Goal: Navigation & Orientation: Find specific page/section

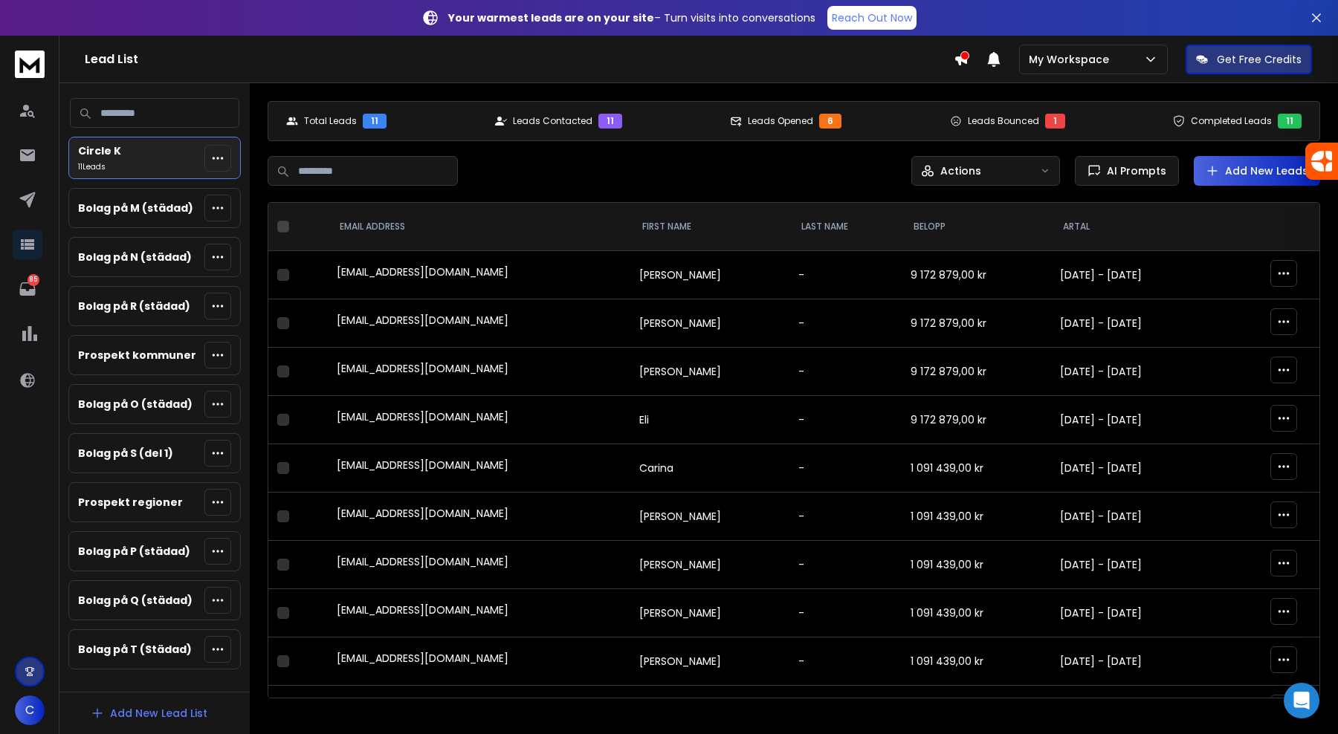
click at [25, 72] on img at bounding box center [30, 64] width 30 height 27
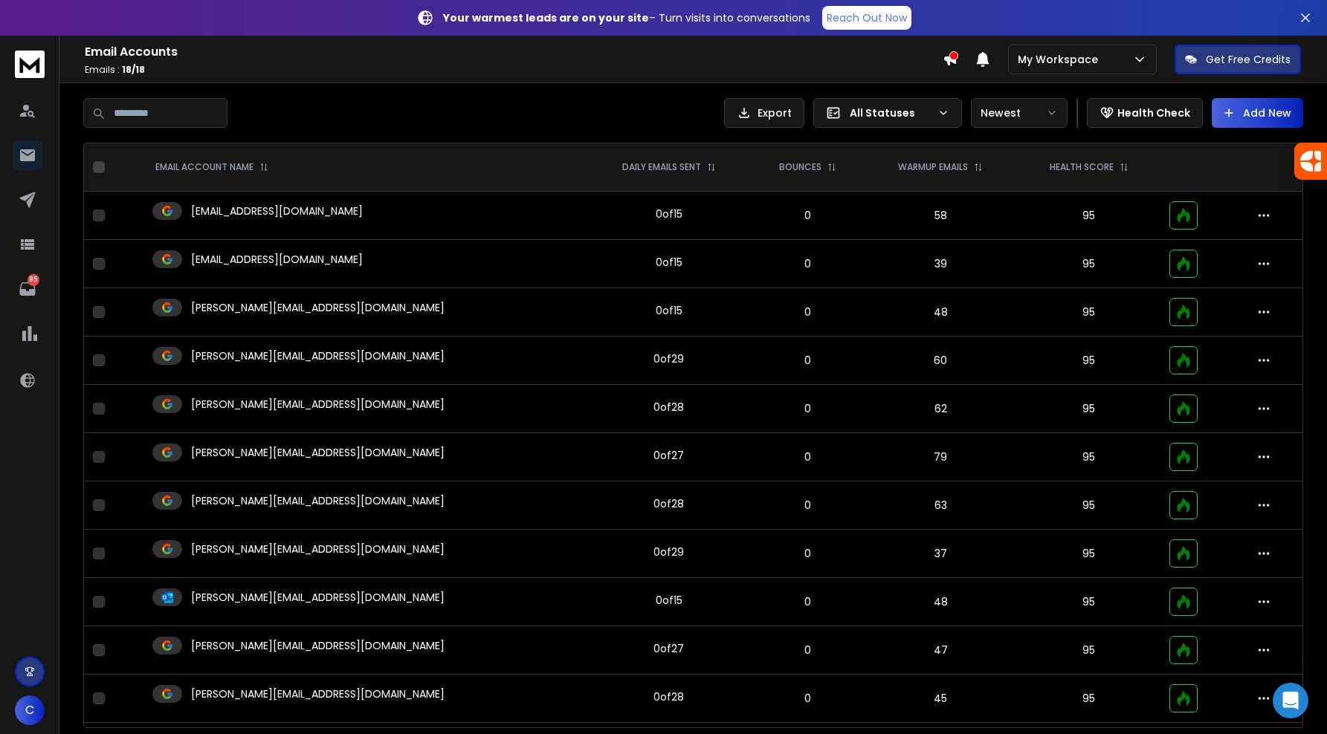
click at [33, 71] on img at bounding box center [30, 64] width 30 height 27
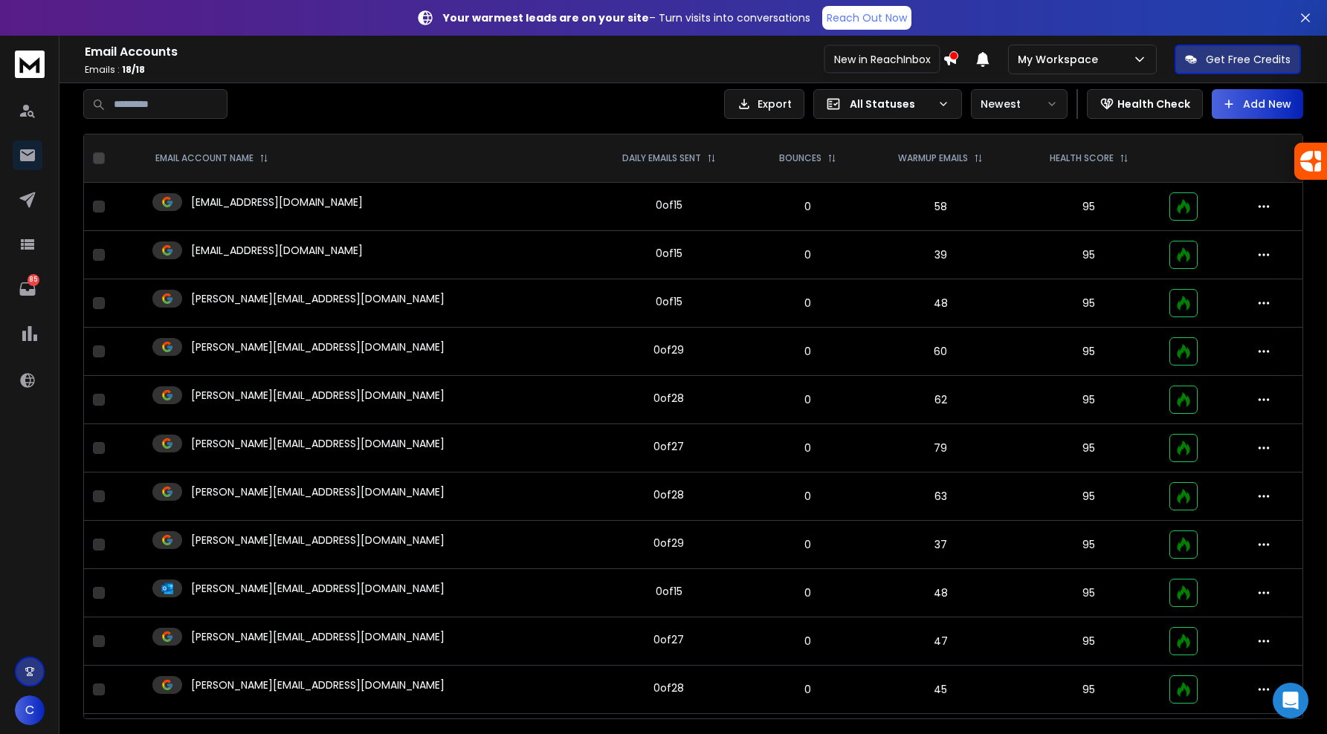
click at [952, 62] on icon at bounding box center [949, 59] width 15 height 15
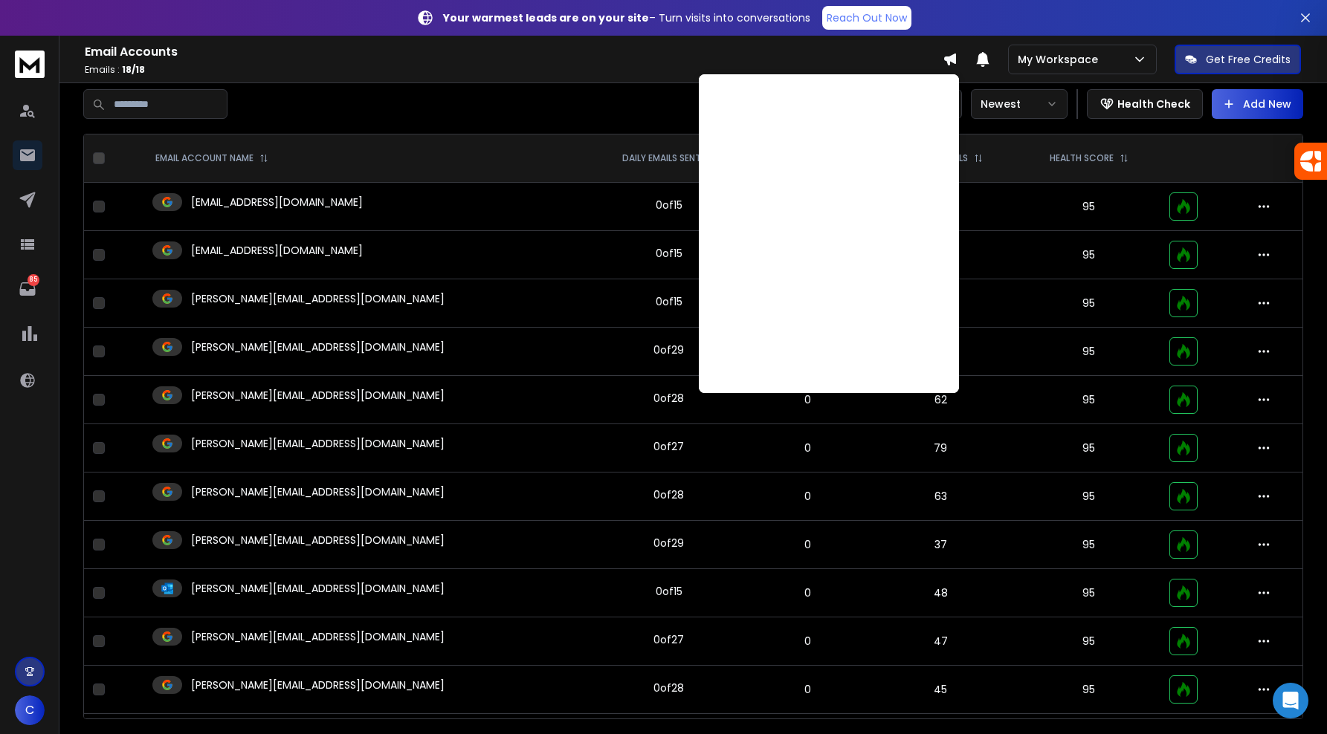
click at [580, 84] on div "Export All Statuses Newest Health Check Add New EMAIL ACCOUNT NAME DAILY EMAILS…" at bounding box center [692, 404] width 1267 height 660
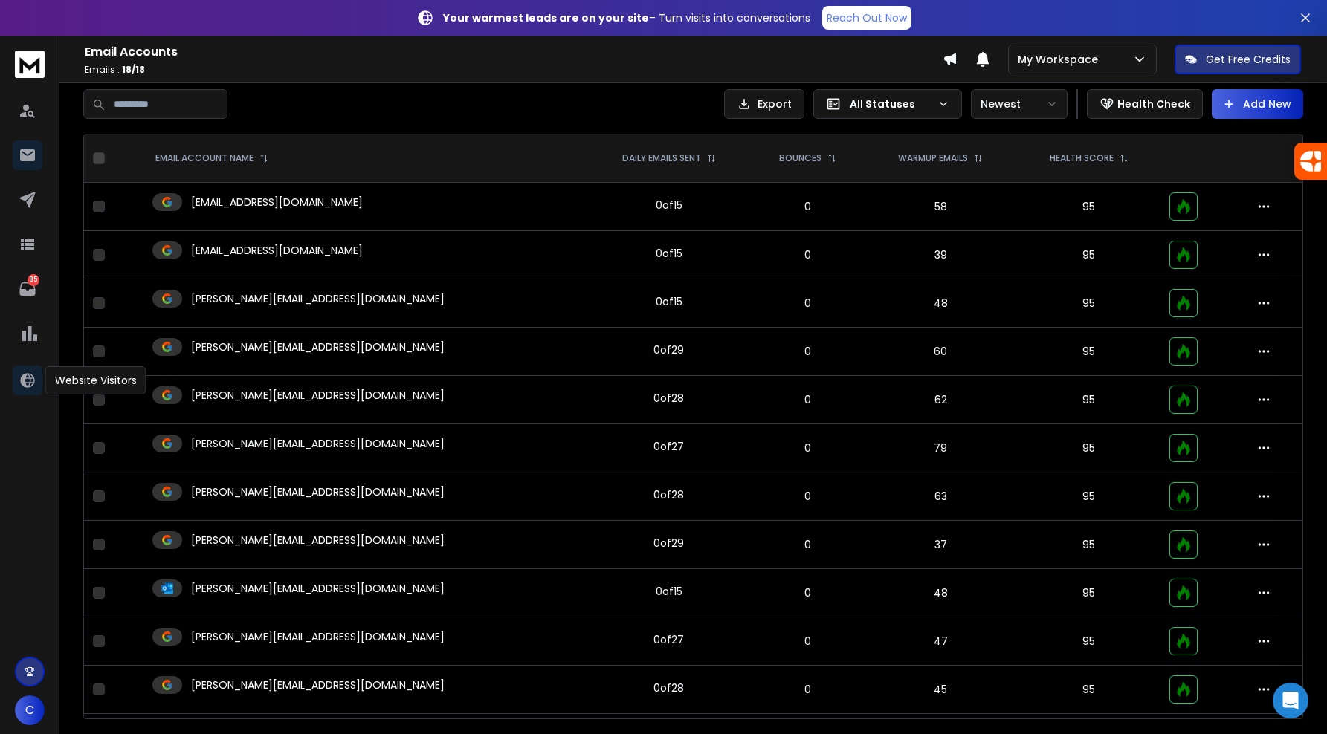
click at [24, 376] on icon at bounding box center [27, 380] width 15 height 15
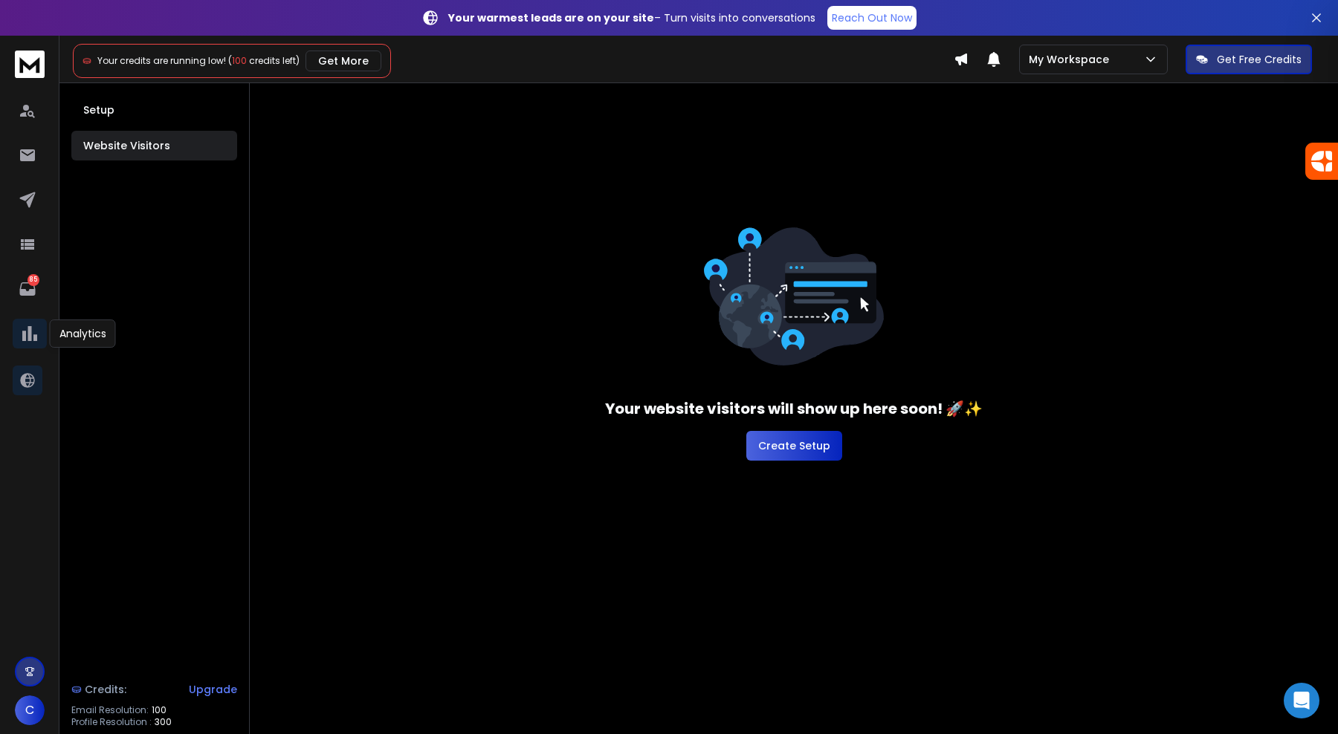
click at [32, 330] on icon at bounding box center [30, 334] width 22 height 22
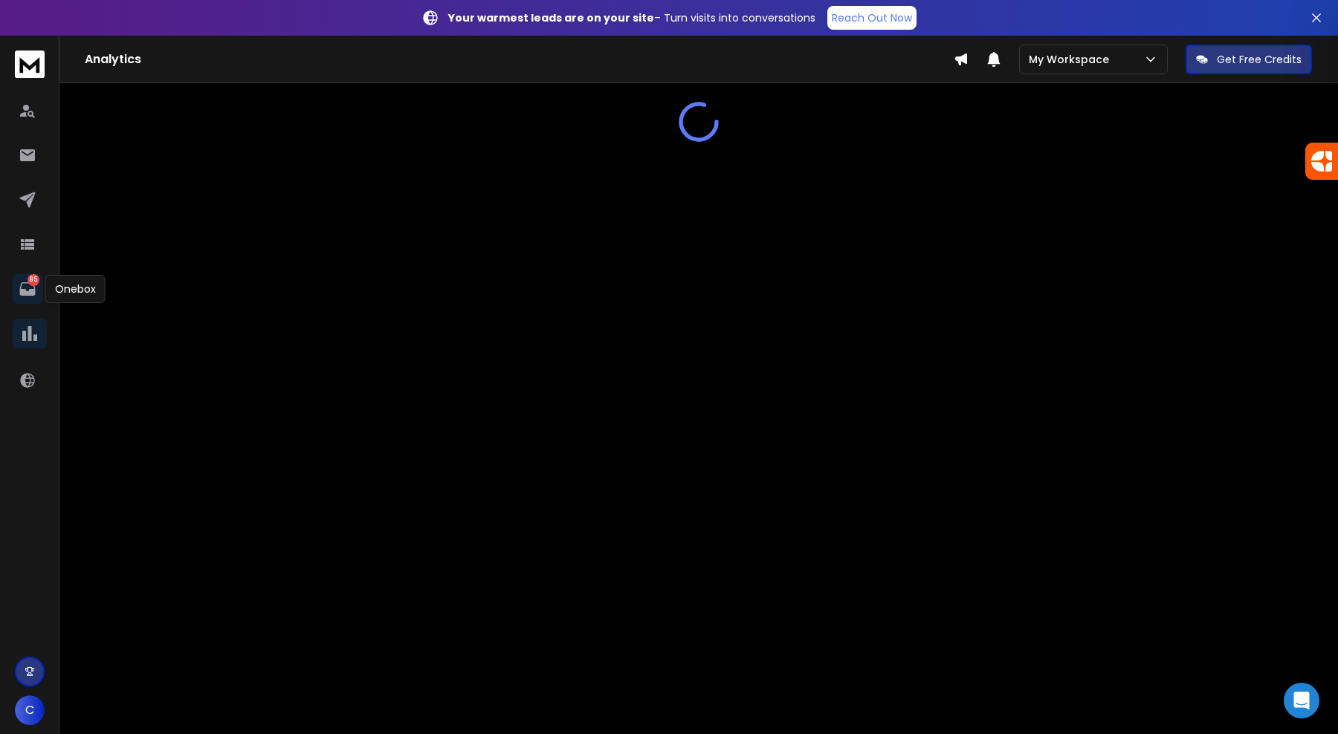
click at [24, 289] on icon at bounding box center [27, 288] width 16 height 13
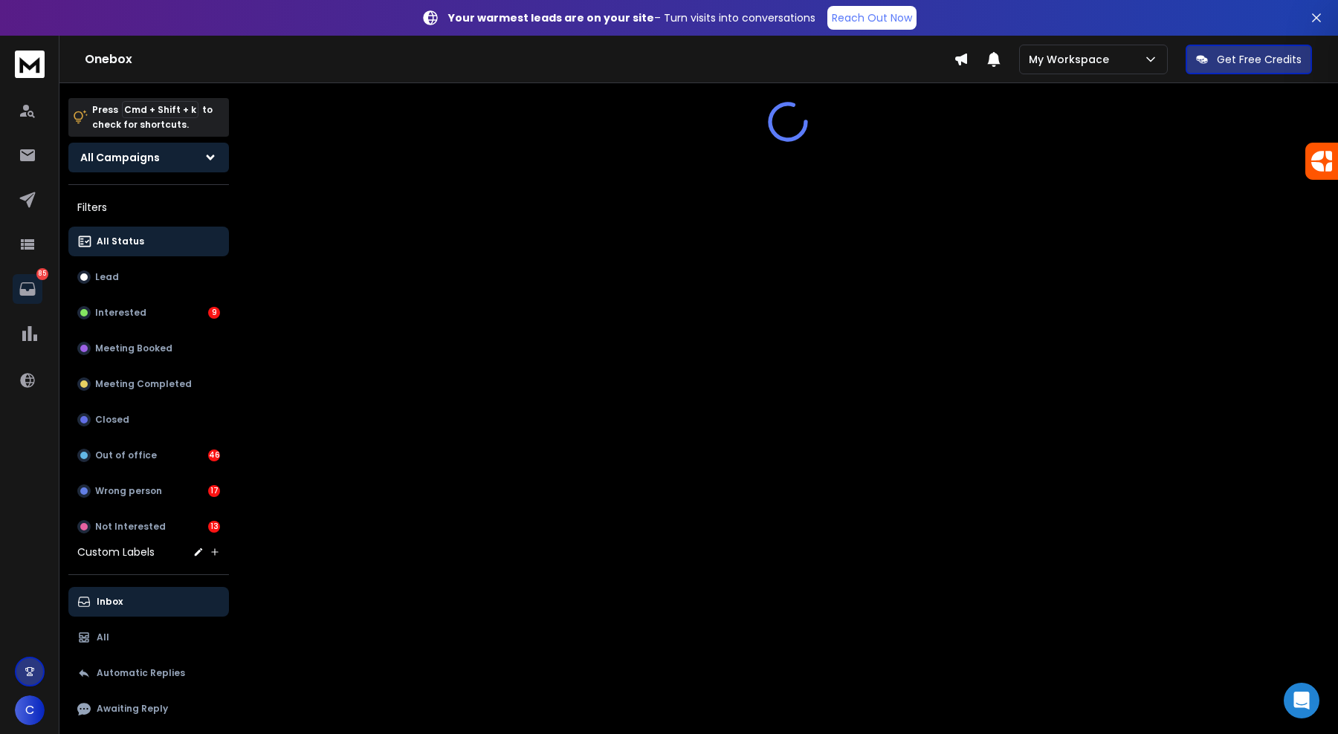
click at [173, 169] on button "All Campaigns" at bounding box center [148, 158] width 161 height 30
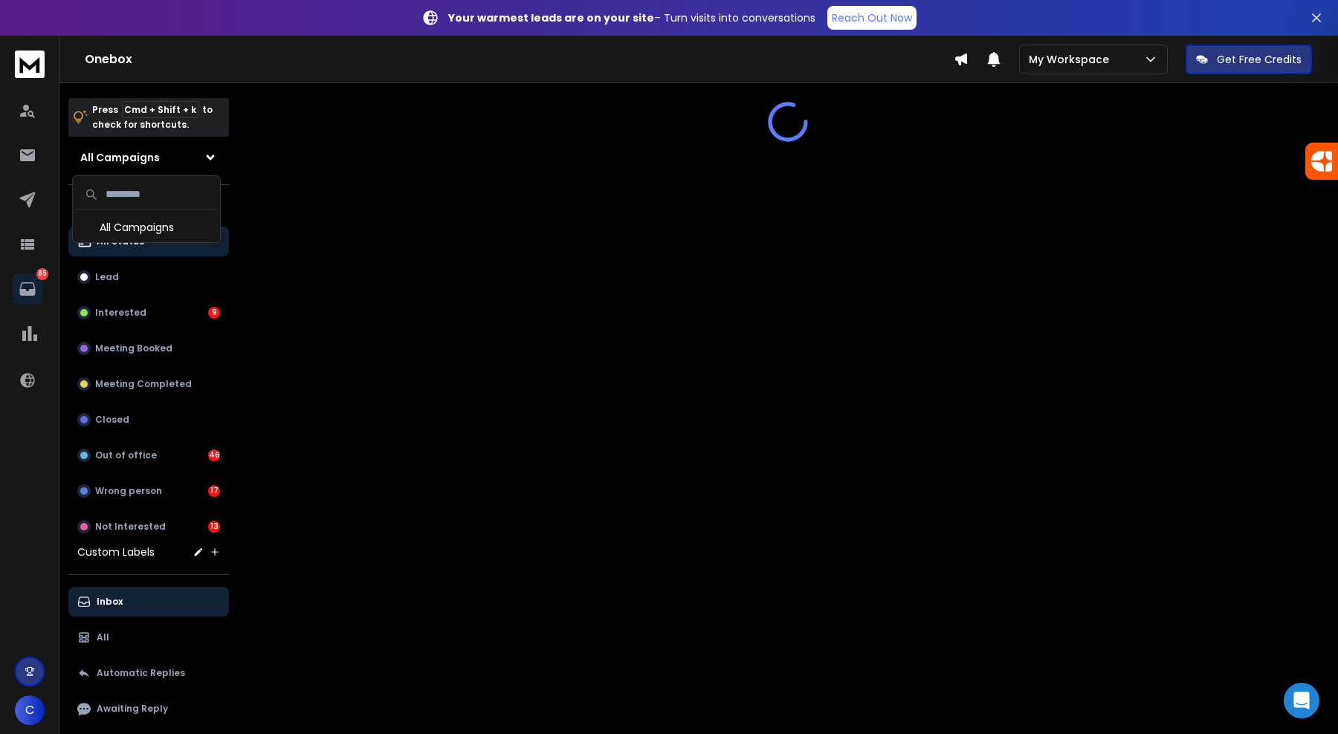
click at [242, 157] on div "Press Cmd + Shift + k to check for shortcuts. All Campaigns All Campaigns Filte…" at bounding box center [698, 450] width 1278 height 734
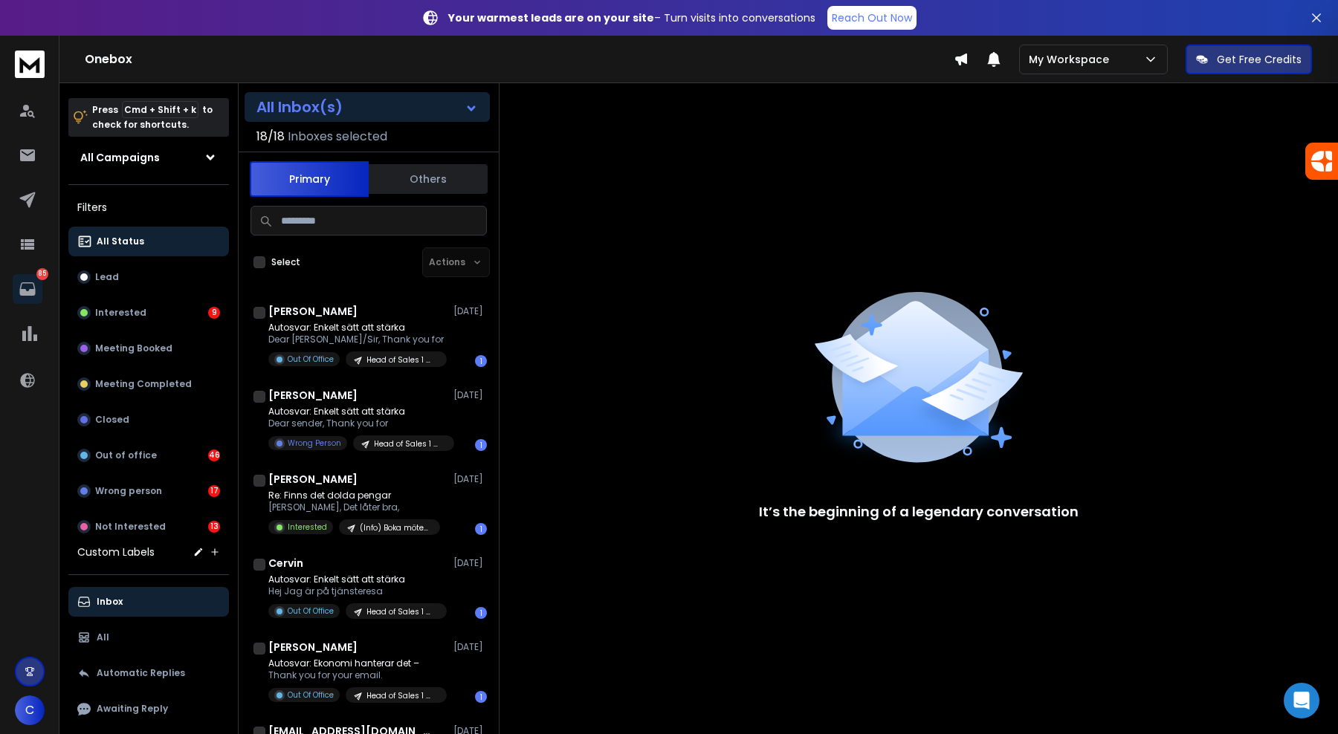
click at [459, 117] on button "All Inbox(s)" at bounding box center [367, 107] width 245 height 30
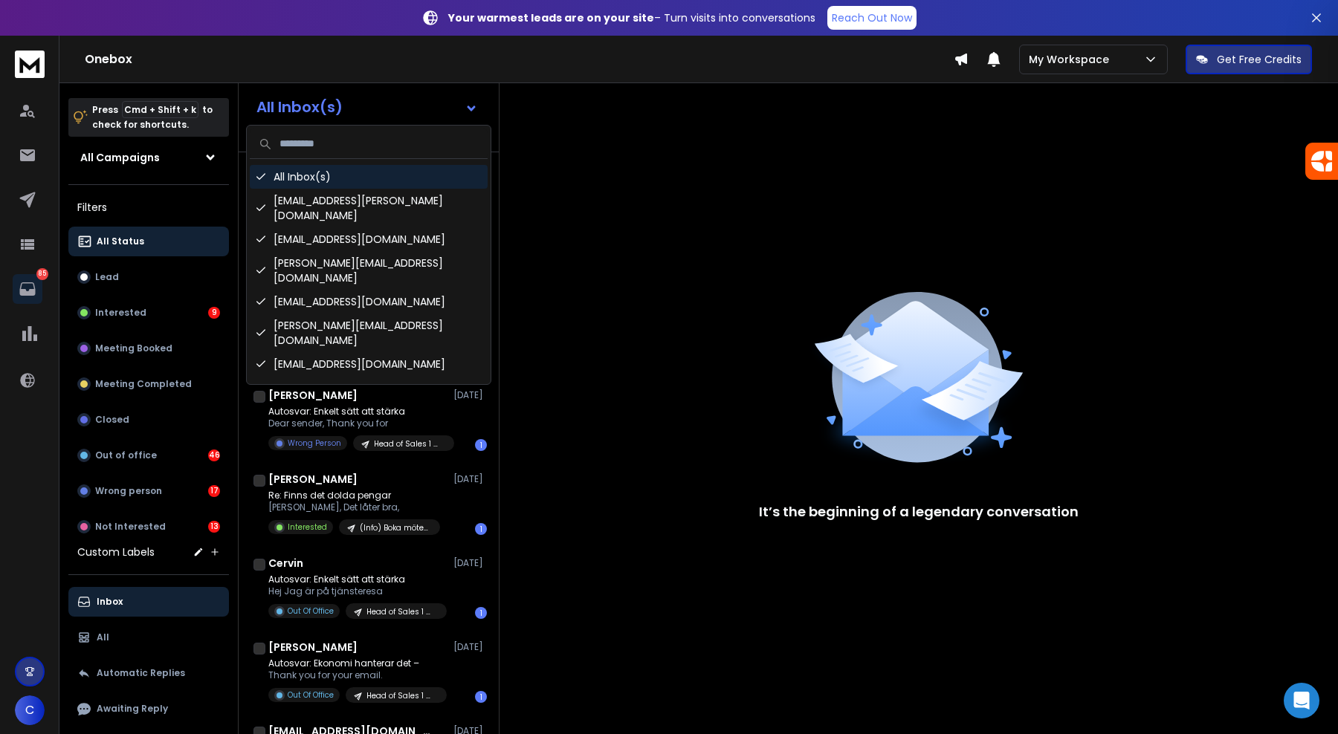
click at [323, 175] on div "All Inbox(s)" at bounding box center [369, 177] width 238 height 24
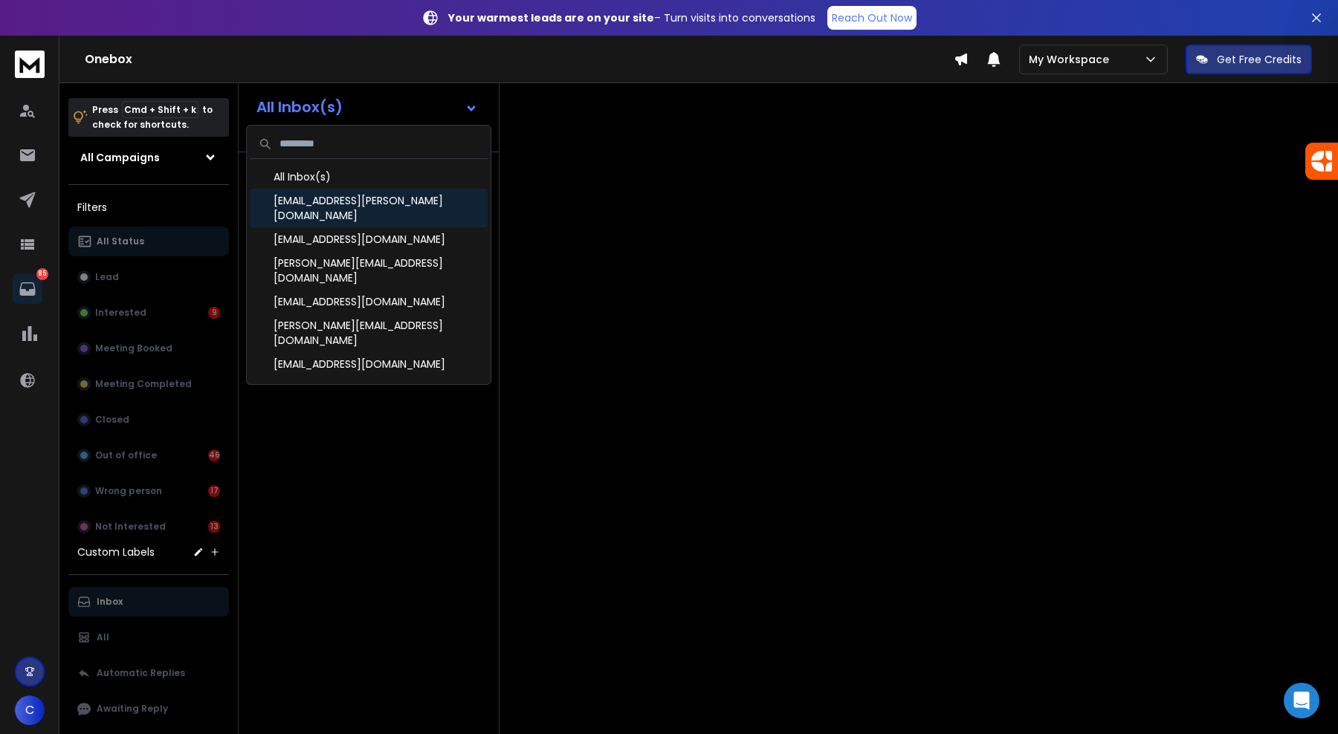
click at [326, 198] on div "[EMAIL_ADDRESS][PERSON_NAME][DOMAIN_NAME]" at bounding box center [369, 208] width 238 height 39
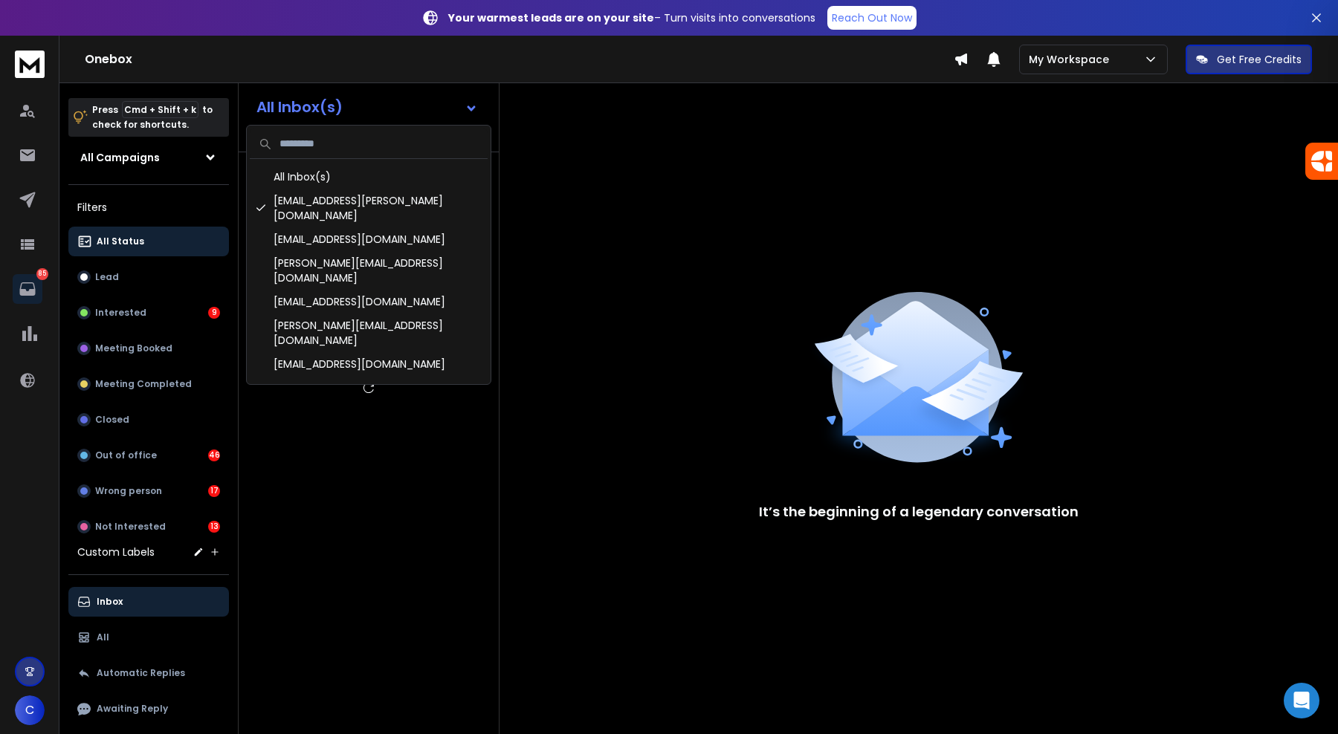
click at [522, 129] on div "It’s the beginning of a legendary conversation" at bounding box center [918, 395] width 838 height 624
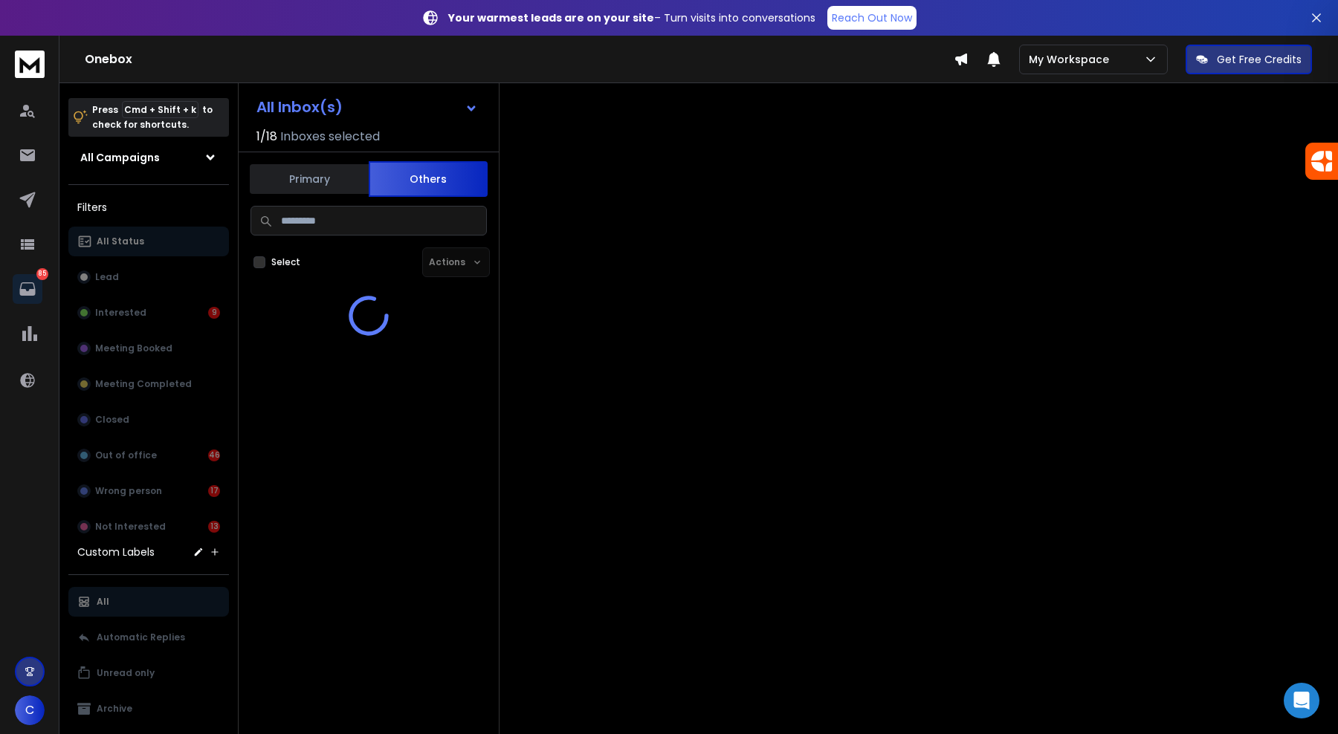
click at [406, 188] on button "Others" at bounding box center [428, 179] width 119 height 36
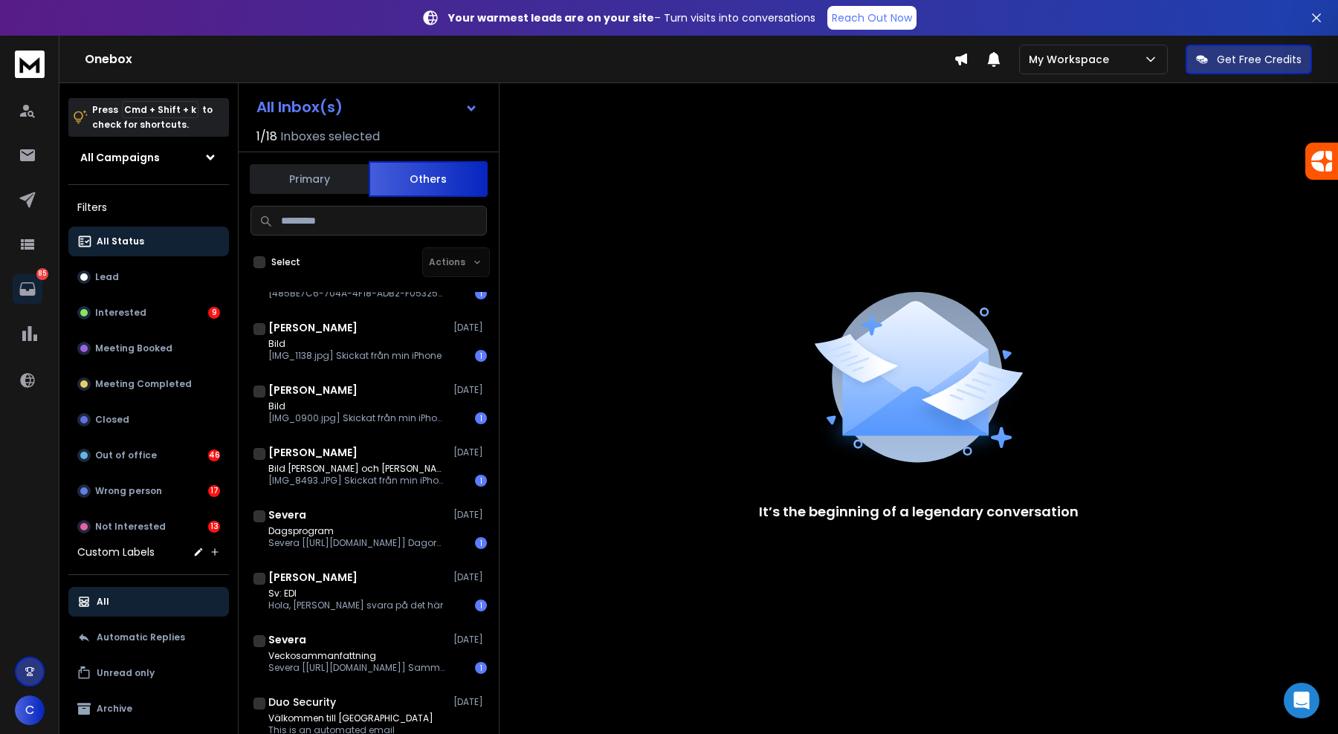
scroll to position [4737, 0]
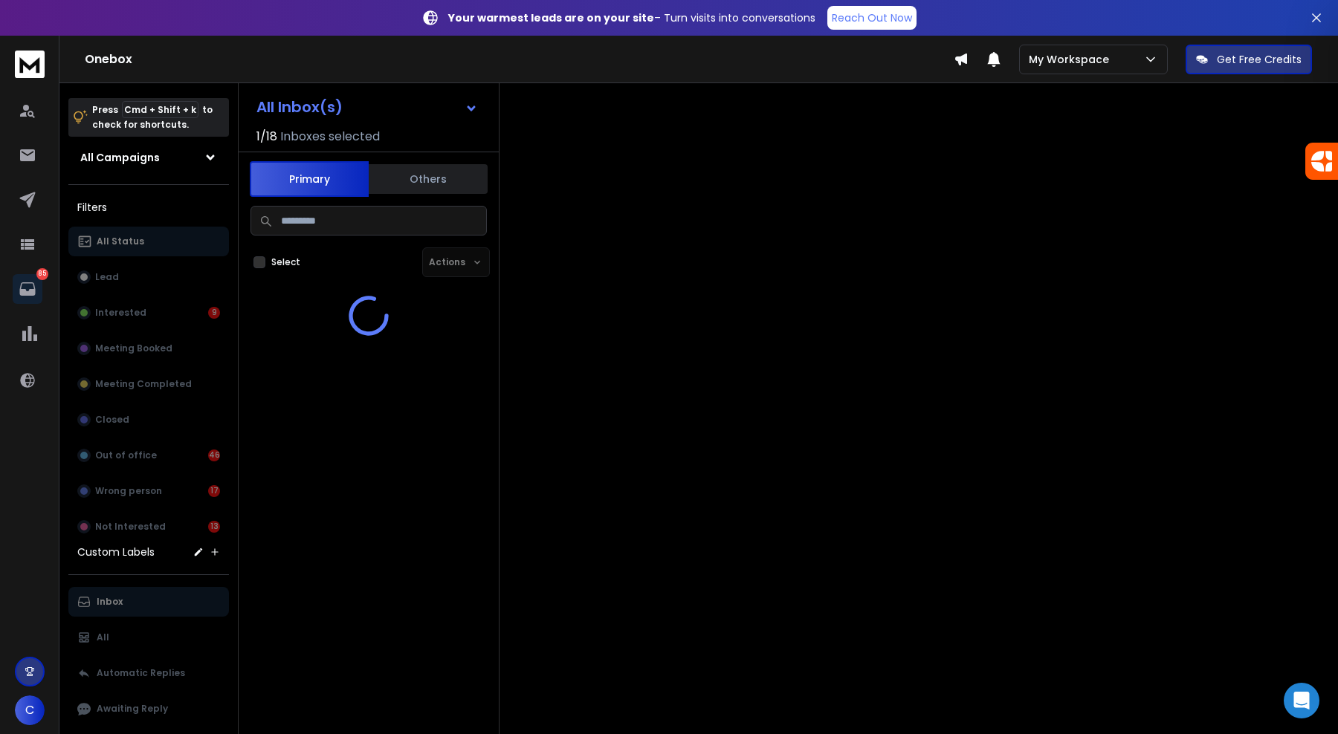
click at [334, 183] on button "Primary" at bounding box center [309, 179] width 119 height 36
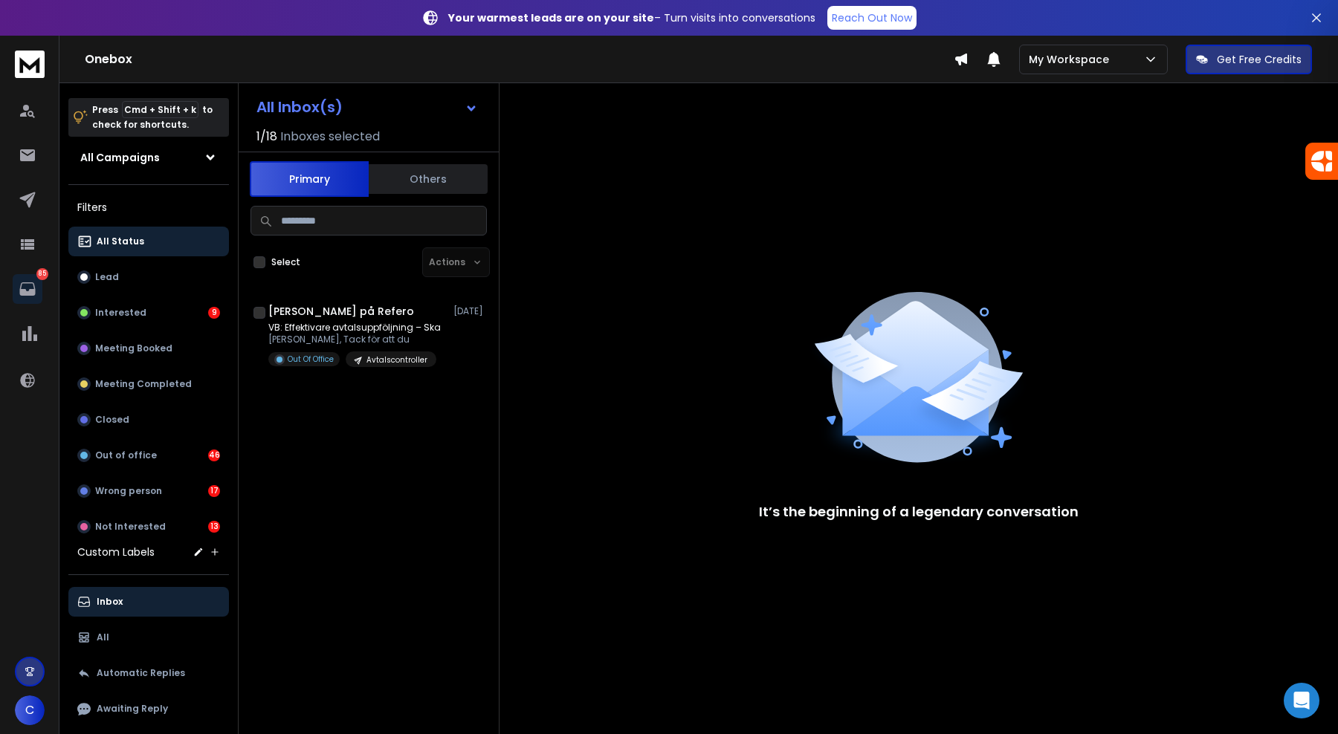
click at [407, 131] on div "1 / 18 Inboxes selected" at bounding box center [368, 137] width 224 height 18
click at [393, 133] on div "1 / 18 Inboxes selected" at bounding box center [368, 137] width 224 height 18
click at [461, 111] on button "All Inbox(s)" at bounding box center [367, 107] width 245 height 30
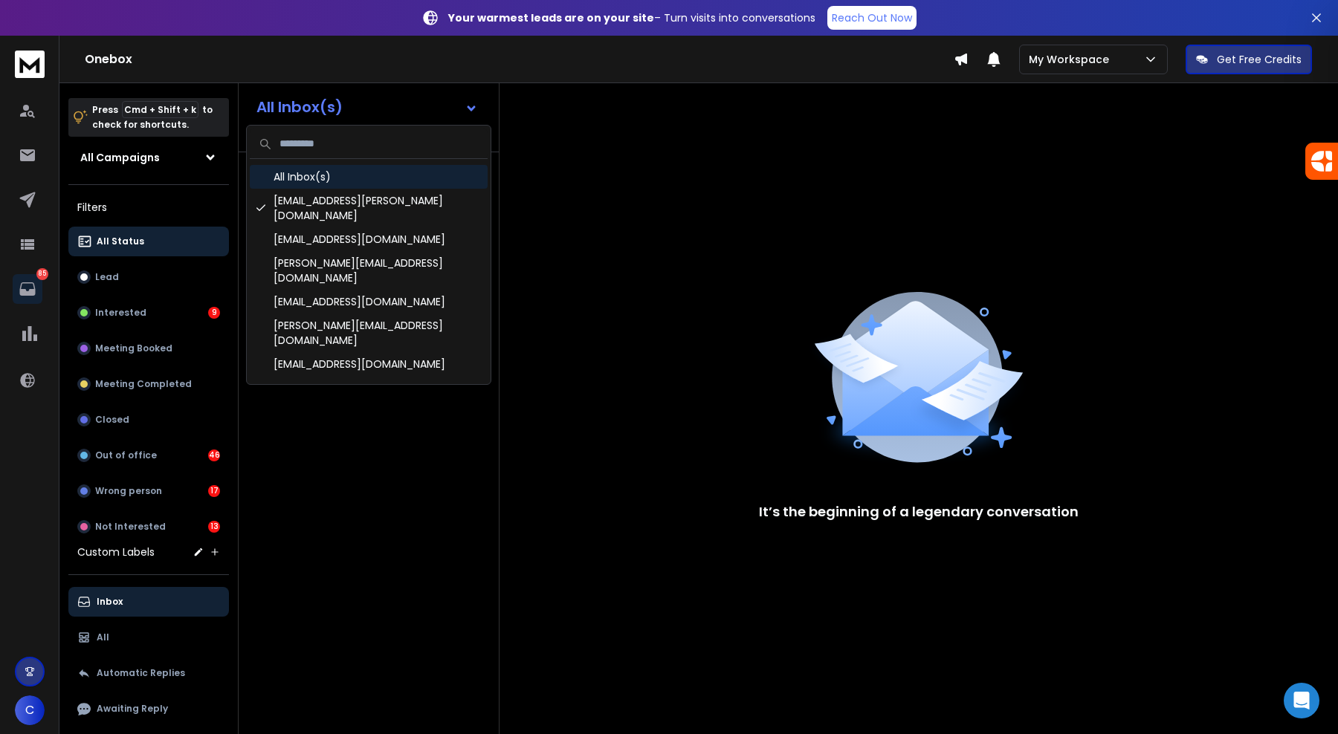
click at [311, 170] on div "All Inbox(s)" at bounding box center [369, 177] width 238 height 24
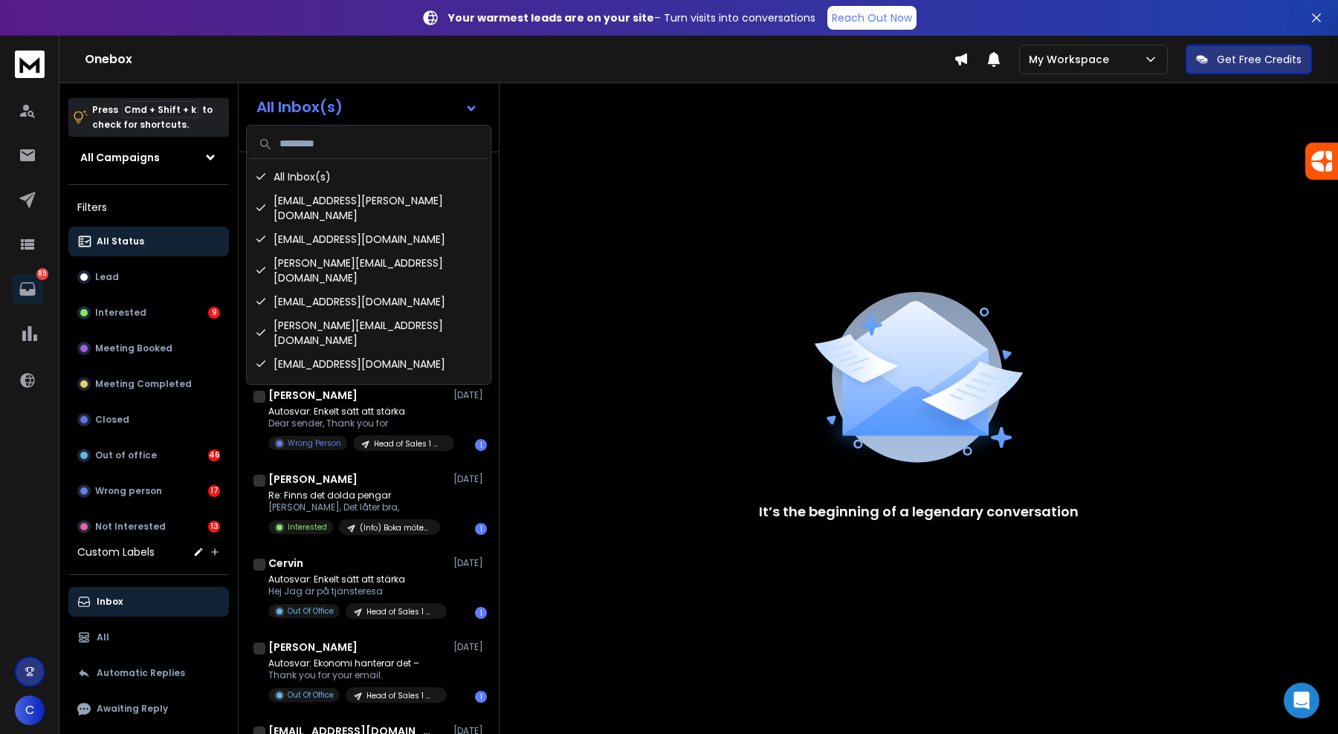
click at [592, 221] on div "It’s the beginning of a legendary conversation" at bounding box center [918, 395] width 838 height 624
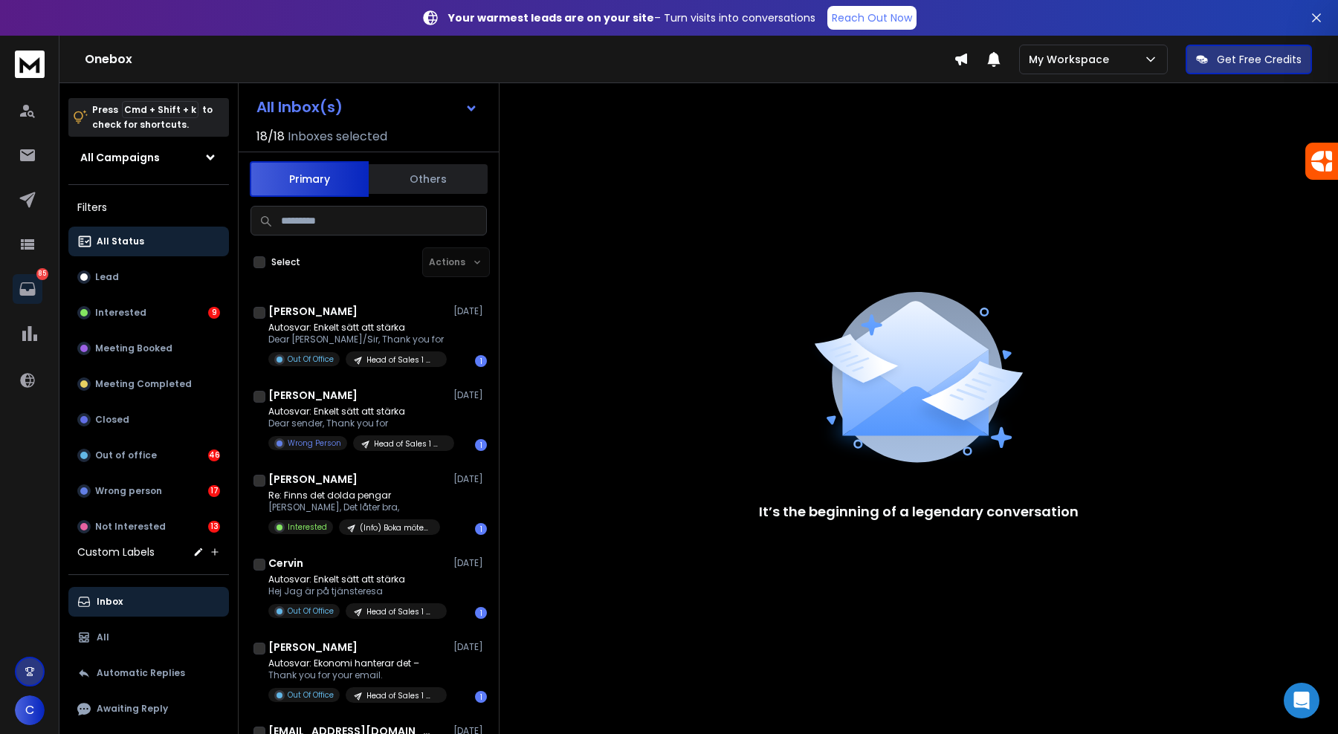
click at [424, 182] on button "Others" at bounding box center [428, 179] width 119 height 33
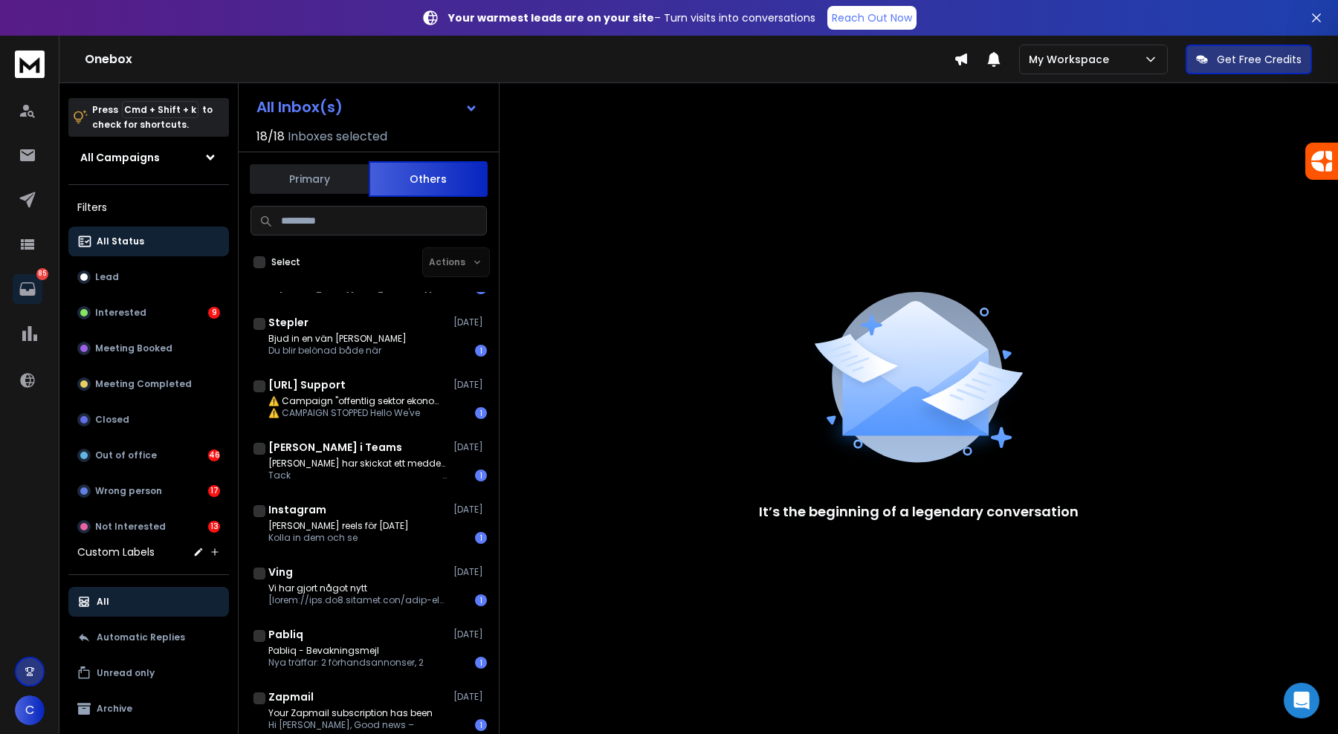
scroll to position [470, 0]
